Goal: Task Accomplishment & Management: Use online tool/utility

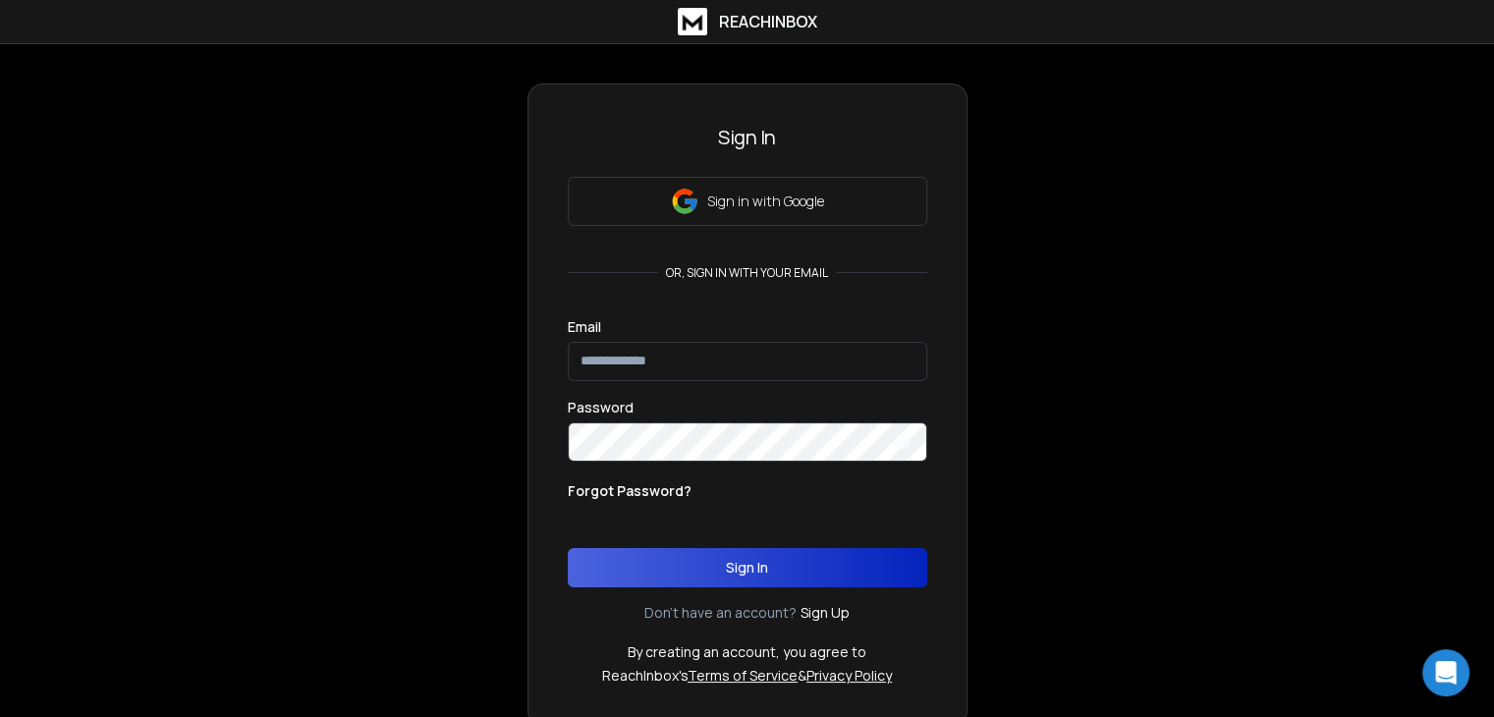
click at [707, 367] on input "email" at bounding box center [747, 361] width 359 height 39
paste input "**********"
type input "**********"
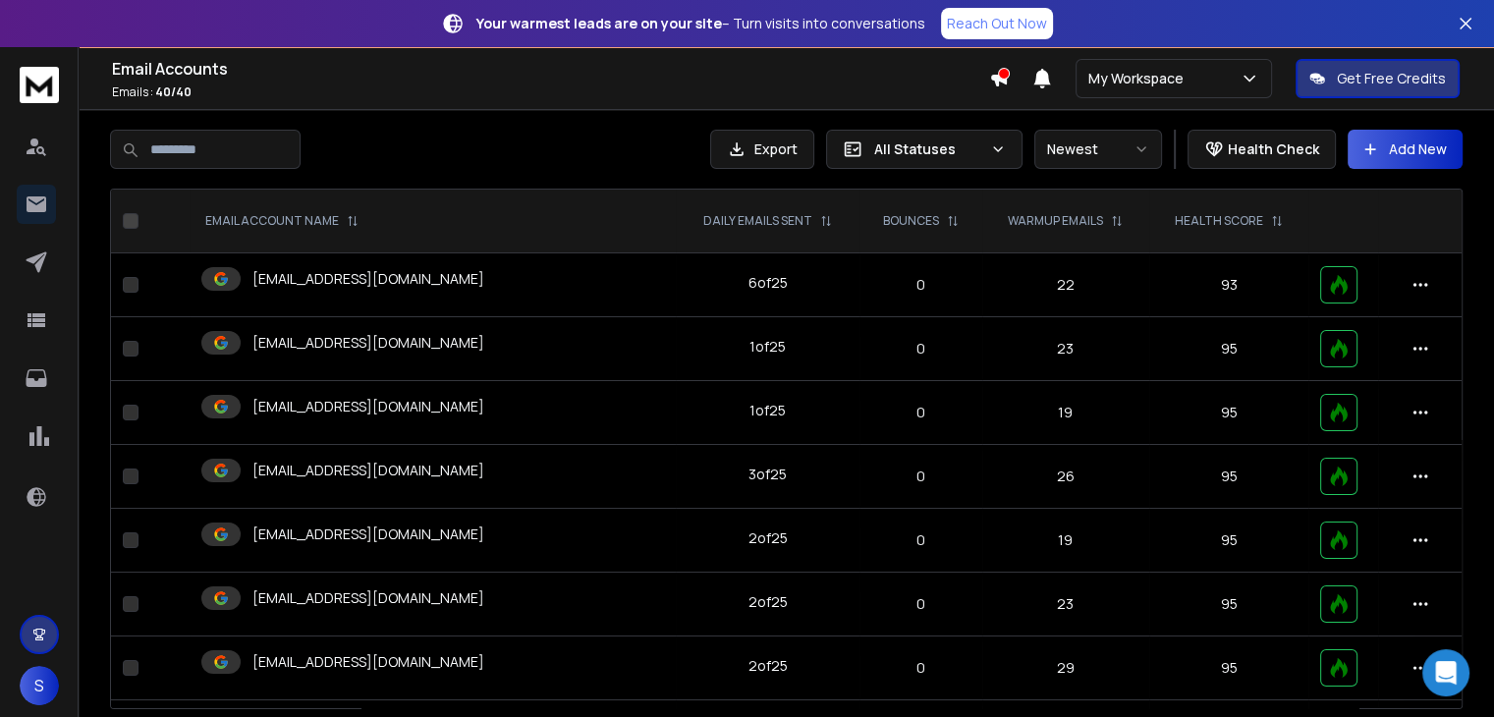
click at [1398, 149] on button "Add New" at bounding box center [1405, 149] width 115 height 39
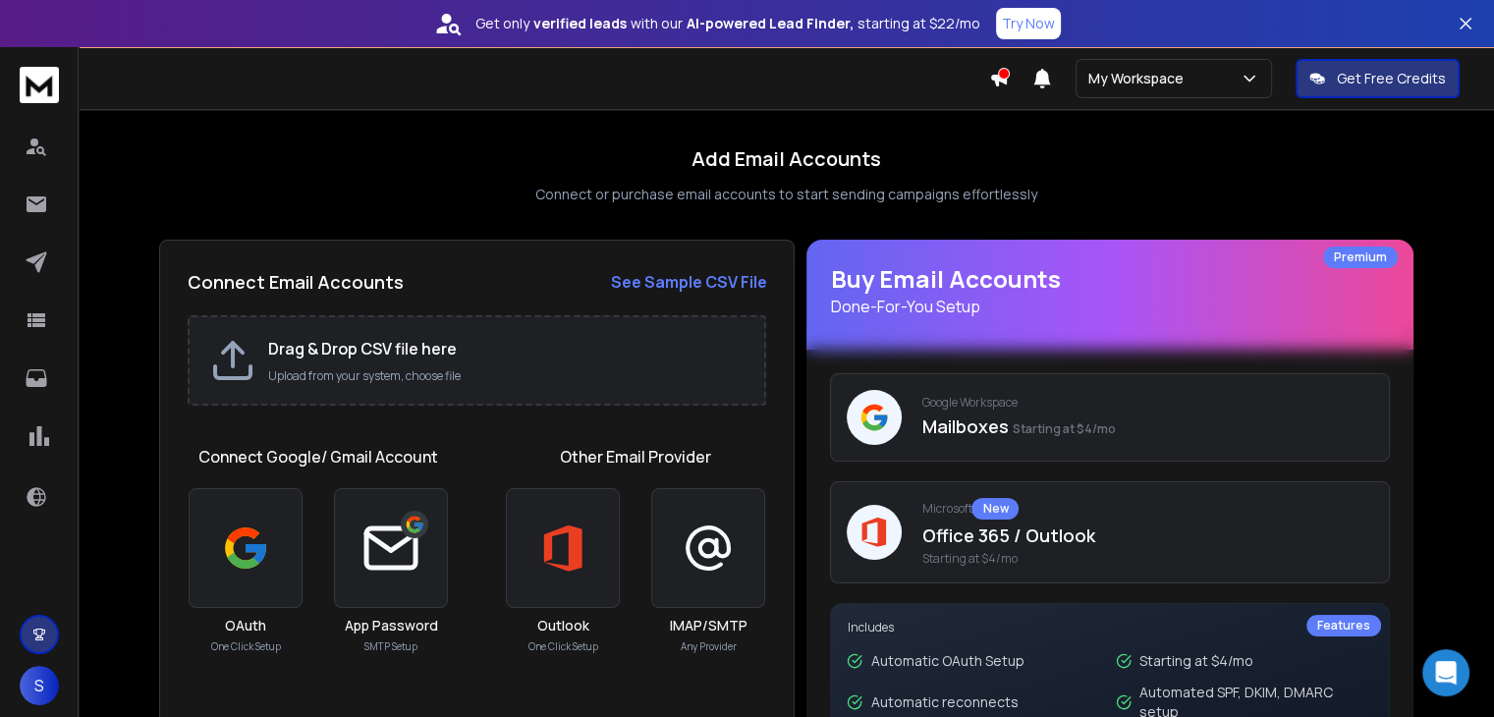
click at [263, 534] on icon at bounding box center [245, 548] width 49 height 59
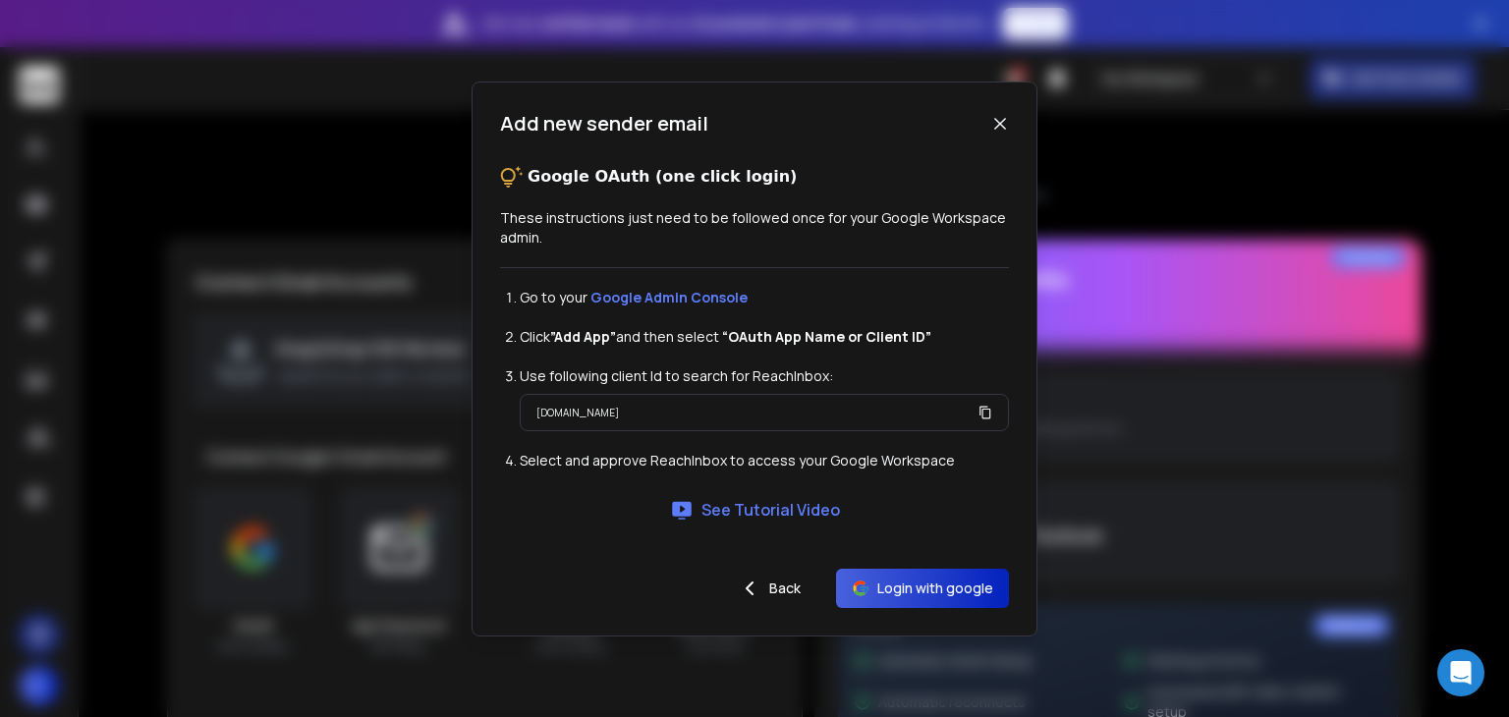
drag, startPoint x: 511, startPoint y: 172, endPoint x: 684, endPoint y: 163, distance: 173.1
click at [684, 163] on div "Add new sender email Google OAuth (one click login) These instructions just nee…" at bounding box center [754, 359] width 509 height 498
drag, startPoint x: 519, startPoint y: 341, endPoint x: 592, endPoint y: 338, distance: 73.7
click at [592, 338] on li "Click ”Add App” and then select “OAuth App Name or Client ID”" at bounding box center [764, 337] width 489 height 20
drag, startPoint x: 701, startPoint y: 292, endPoint x: 670, endPoint y: 296, distance: 31.7
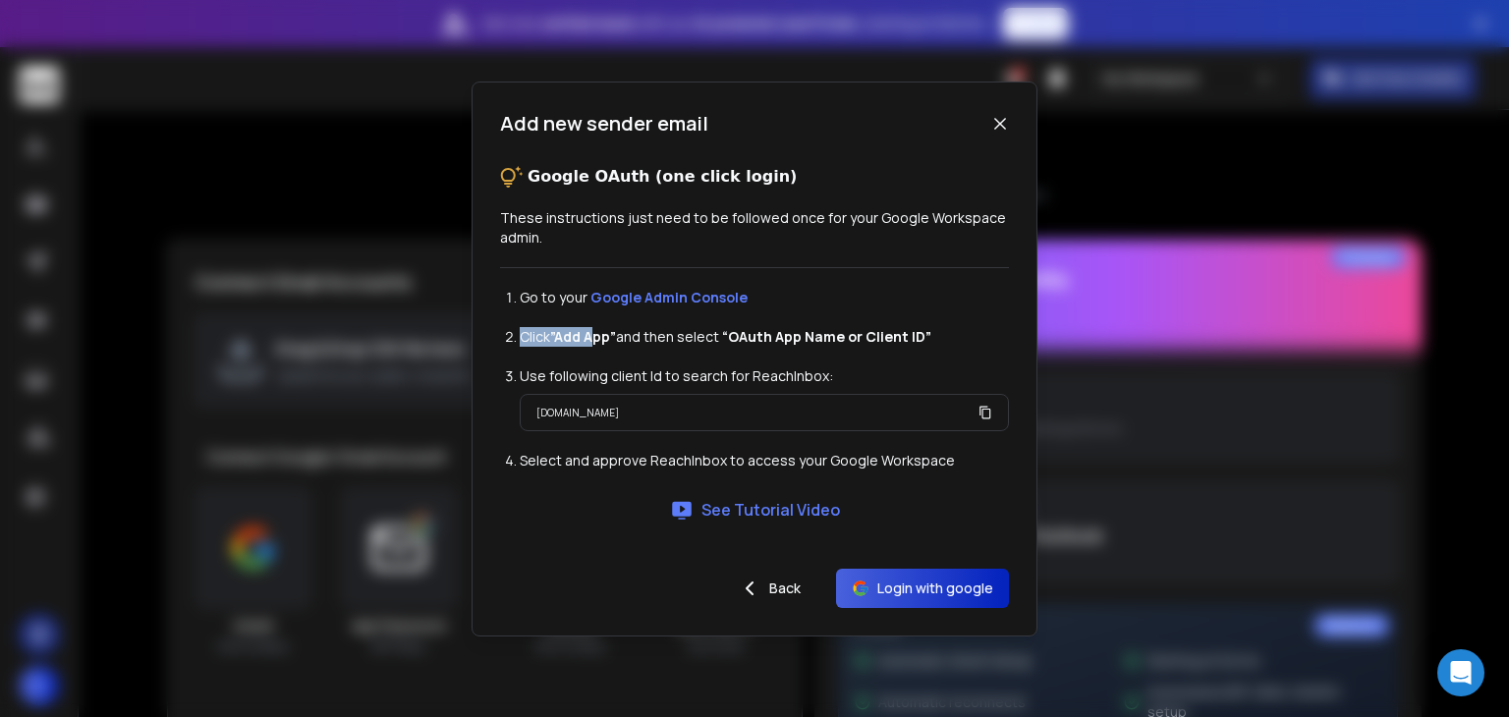
click at [670, 296] on link "Google Admin Console" at bounding box center [668, 297] width 157 height 19
drag, startPoint x: 699, startPoint y: 292, endPoint x: 922, endPoint y: 280, distance: 223.3
click at [922, 280] on div "Google OAuth (one click login) These instructions just need to be followed once…" at bounding box center [754, 386] width 509 height 443
click at [758, 500] on link "See Tutorial Video" at bounding box center [755, 510] width 170 height 24
drag, startPoint x: 695, startPoint y: 293, endPoint x: 530, endPoint y: 539, distance: 296.6
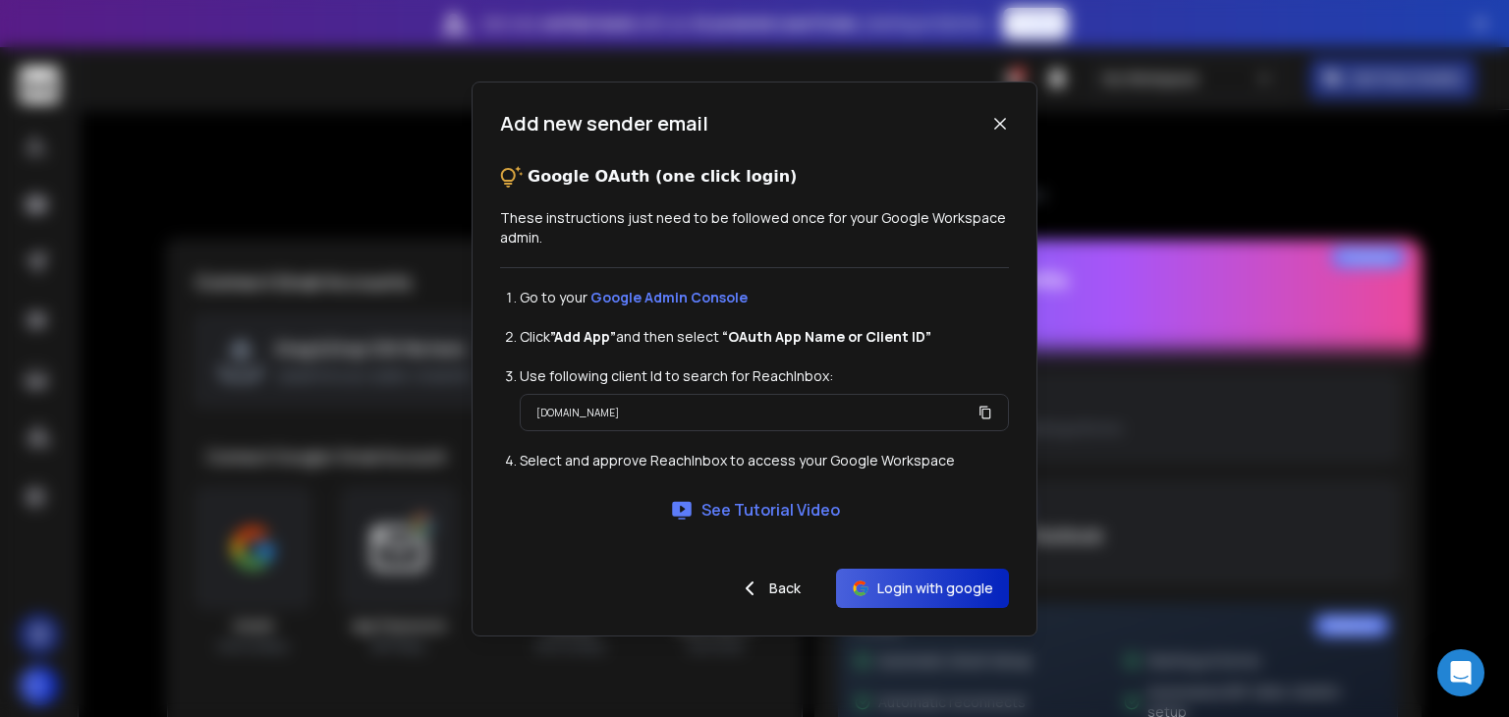
click at [530, 539] on div "Google OAuth (one click login) These instructions just need to be followed once…" at bounding box center [754, 386] width 509 height 443
click at [647, 291] on link "Google Admin Console" at bounding box center [668, 297] width 157 height 19
click at [995, 130] on icon at bounding box center [1000, 124] width 18 height 18
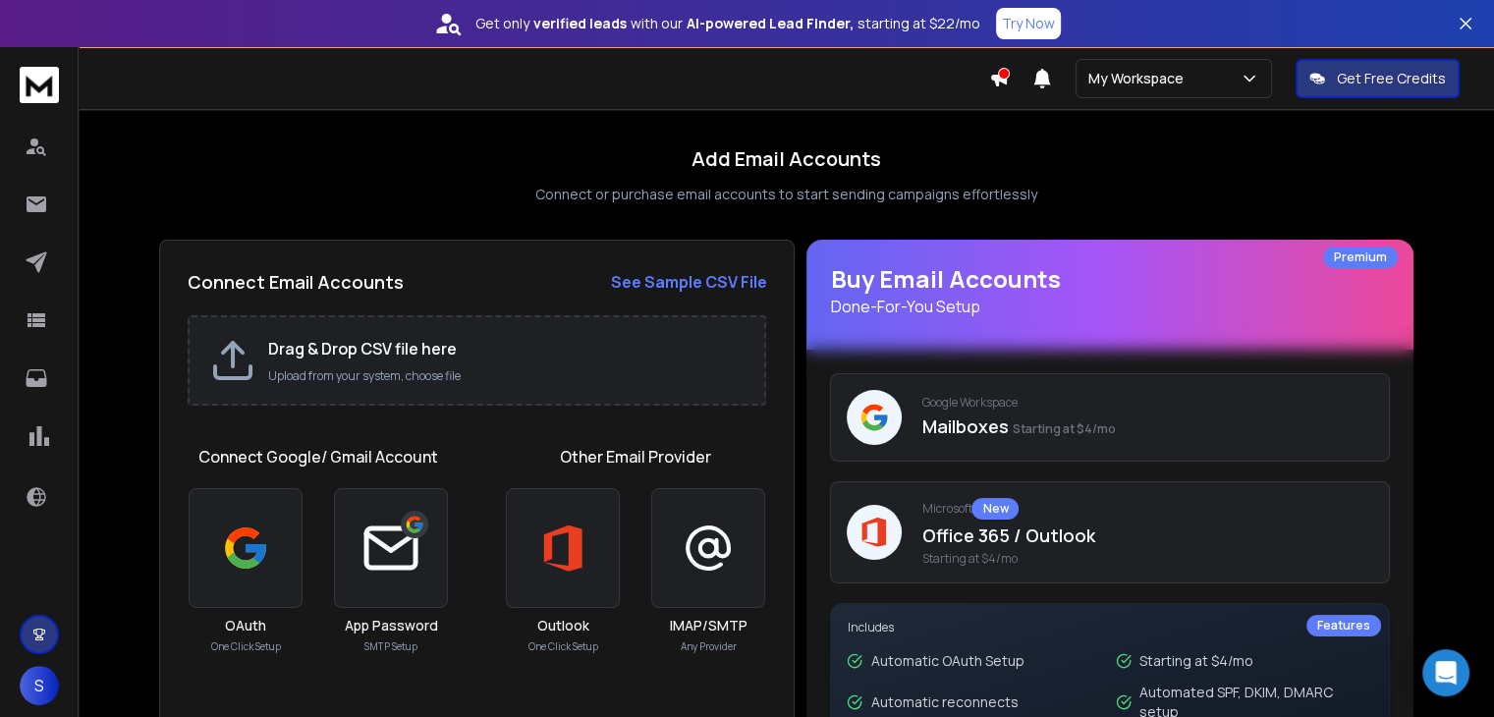
click at [295, 531] on div at bounding box center [246, 548] width 114 height 120
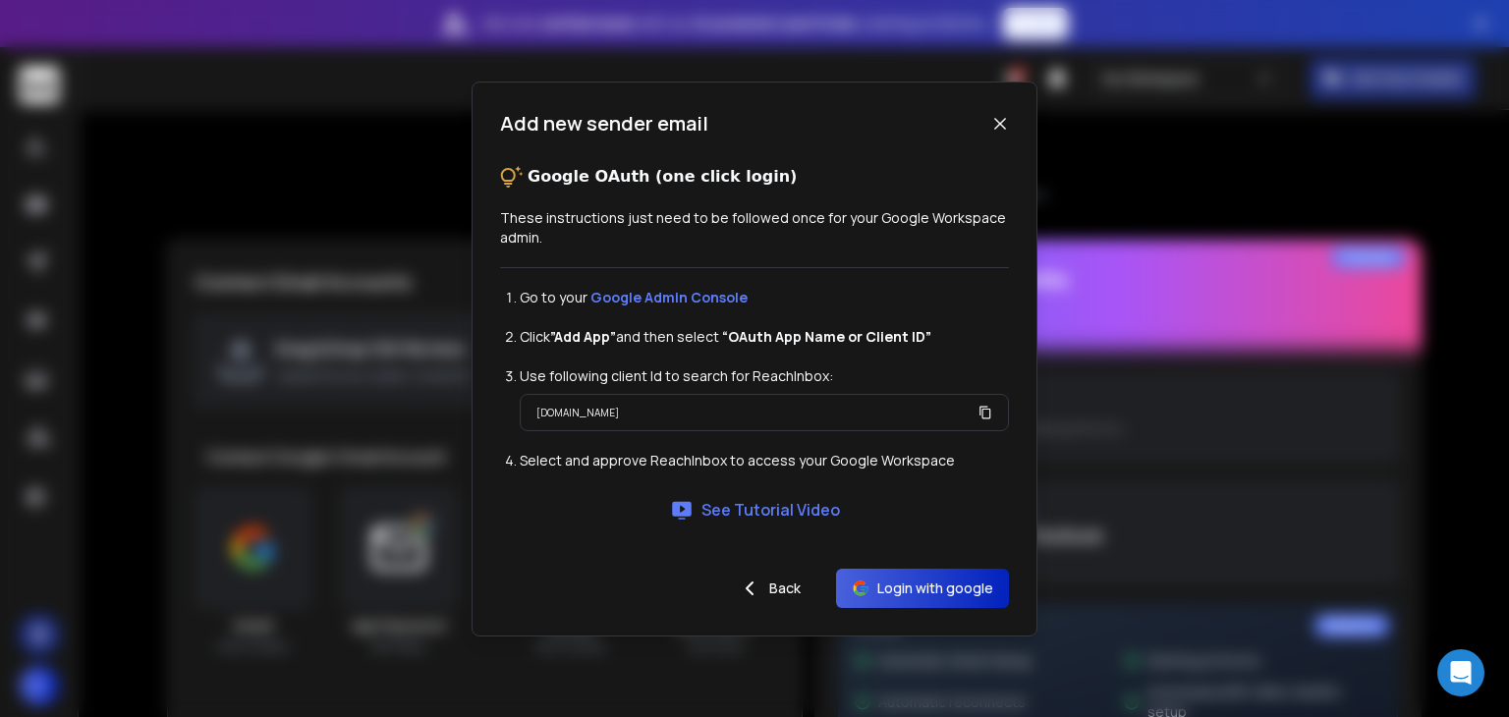
click at [983, 408] on icon at bounding box center [984, 412] width 11 height 13
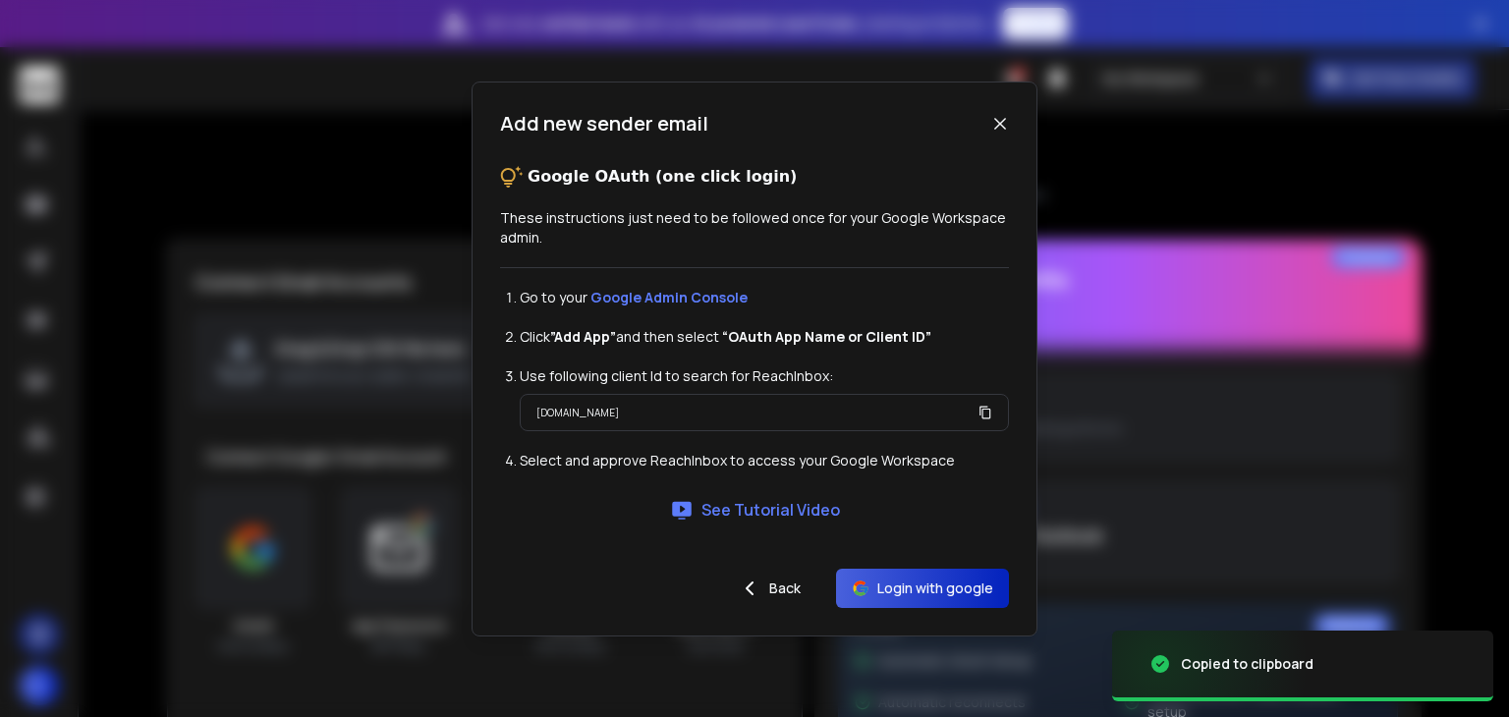
click at [1014, 118] on div "Add new sender email Google OAuth (one click login) These instructions just nee…" at bounding box center [754, 359] width 566 height 555
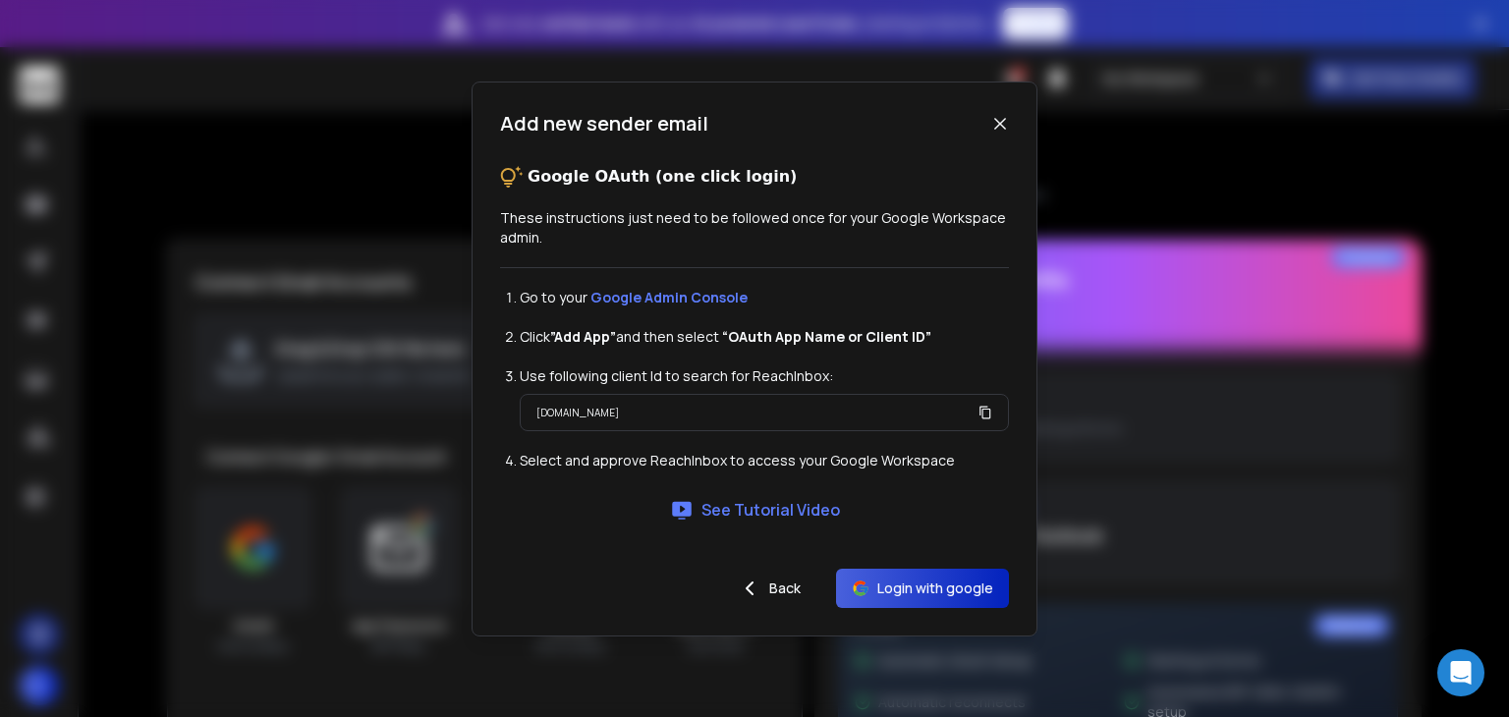
click at [992, 130] on icon at bounding box center [1000, 124] width 18 height 18
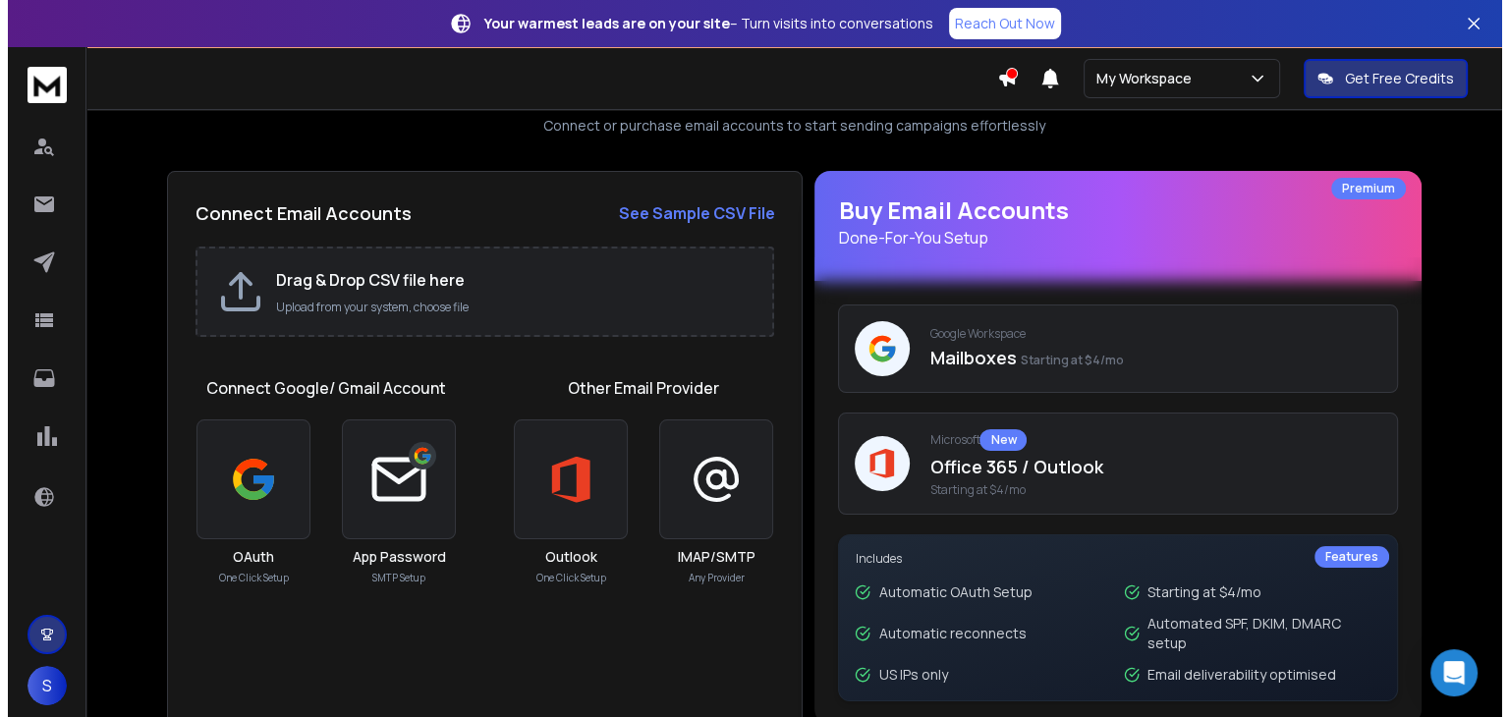
scroll to position [94, 0]
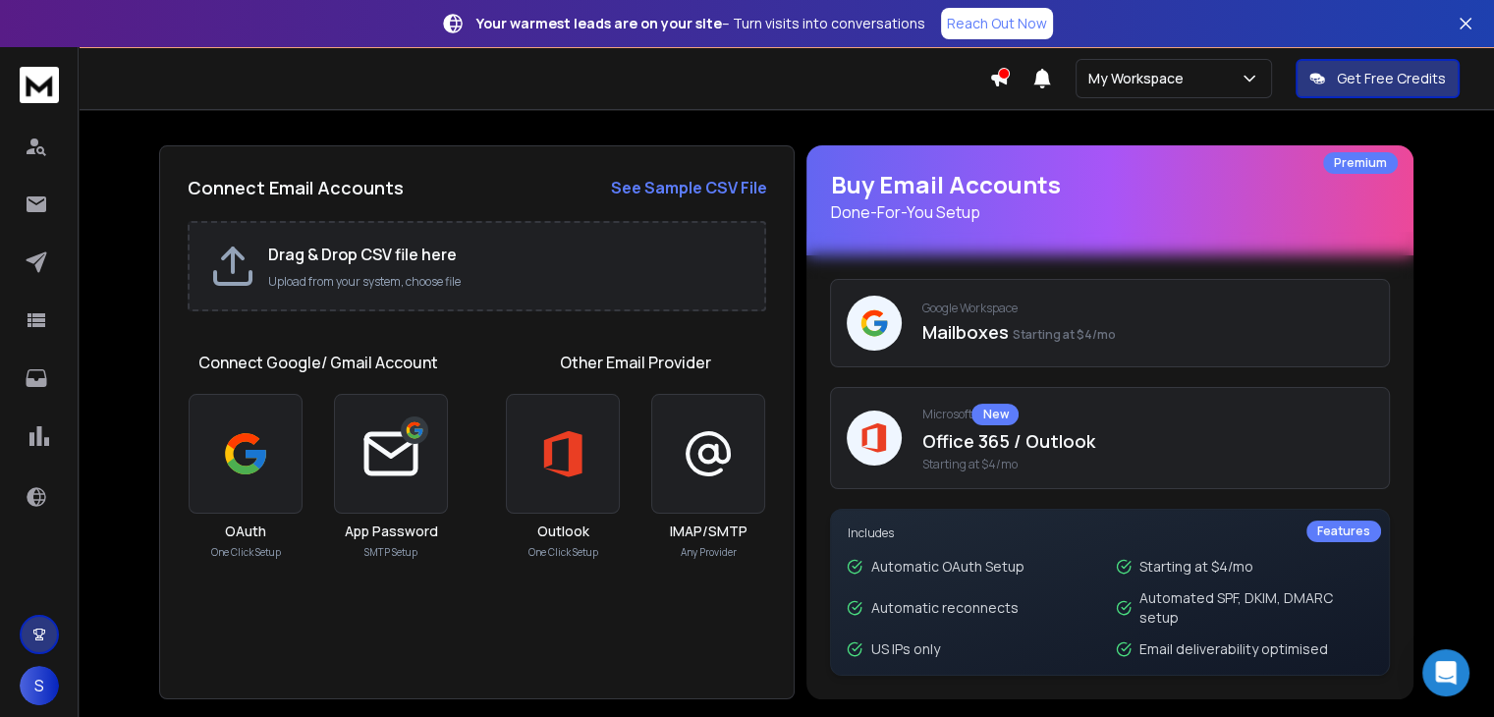
click at [262, 457] on icon at bounding box center [245, 453] width 49 height 59
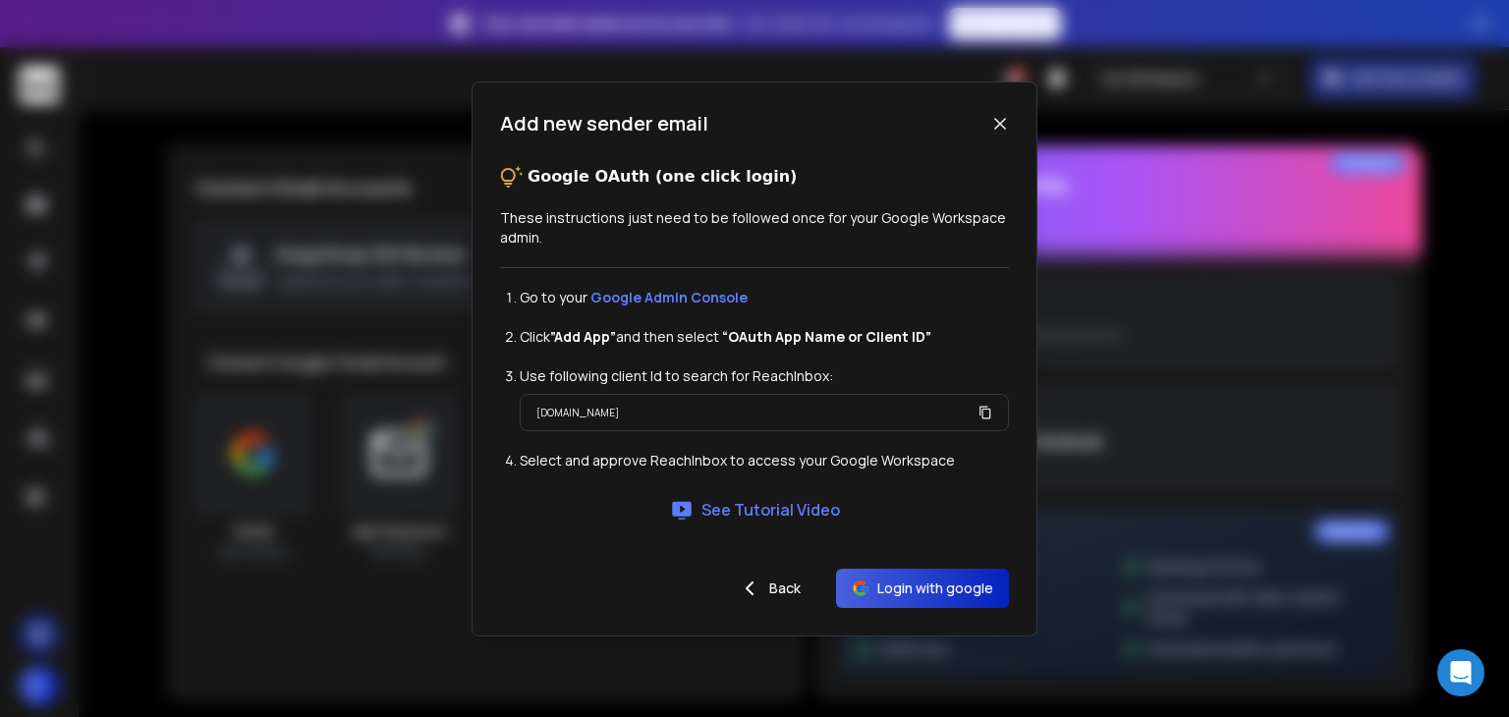
click at [943, 594] on button "Login with google" at bounding box center [922, 588] width 173 height 39
